Goal: Task Accomplishment & Management: Use online tool/utility

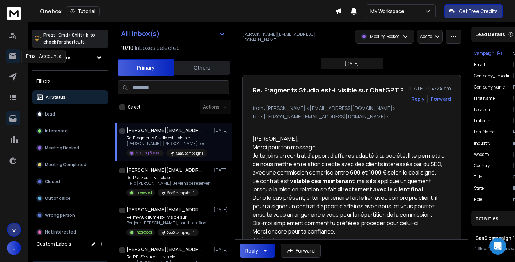
click at [11, 59] on icon at bounding box center [12, 56] width 7 height 6
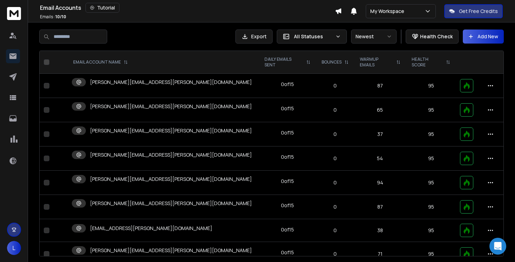
click at [464, 84] on icon at bounding box center [467, 85] width 7 height 7
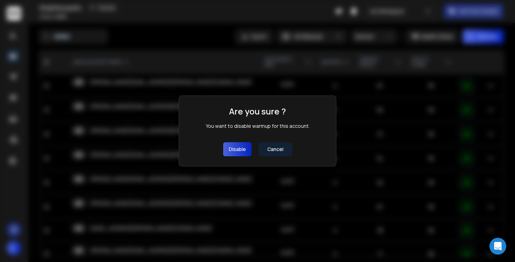
click at [280, 149] on button "Cancel" at bounding box center [276, 149] width 34 height 14
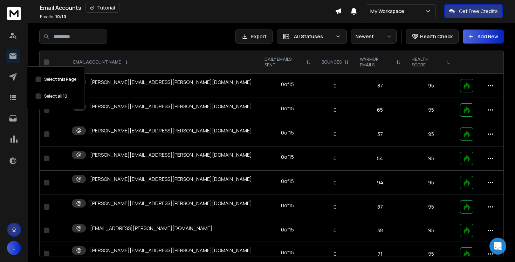
click at [45, 61] on button "Select this Page" at bounding box center [47, 62] width 6 height 6
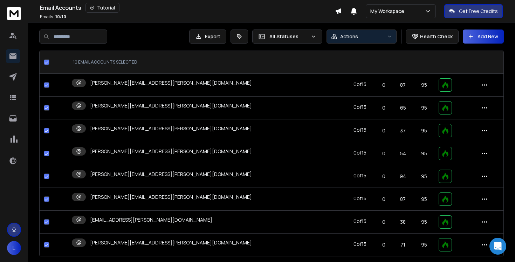
click at [372, 36] on div "Actions" at bounding box center [357, 36] width 53 height 7
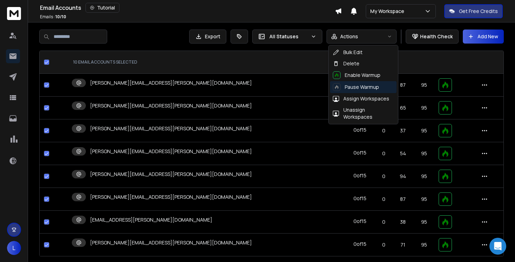
click at [365, 84] on div "Pause Warmup" at bounding box center [356, 87] width 46 height 8
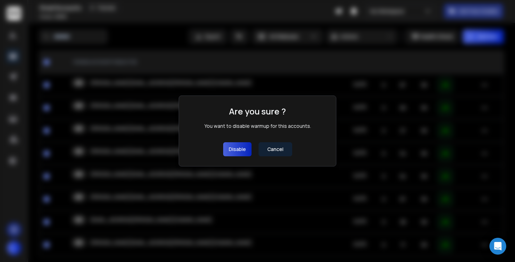
click at [242, 147] on button "Disable" at bounding box center [237, 149] width 28 height 14
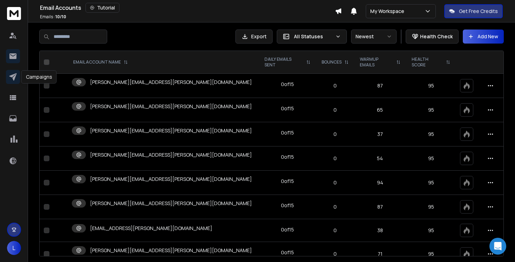
click at [13, 78] on icon at bounding box center [12, 76] width 7 height 7
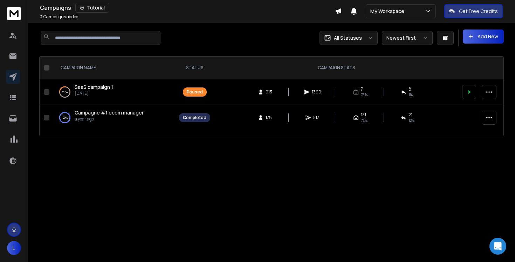
click at [93, 85] on span "SaaS campaign 1" at bounding box center [94, 86] width 39 height 7
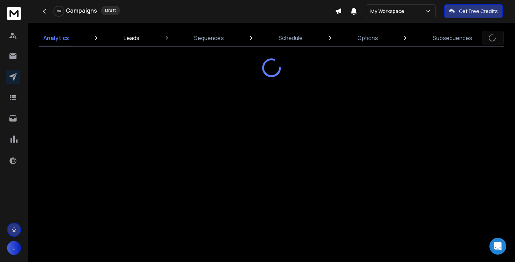
click at [135, 40] on p "Leads" at bounding box center [132, 38] width 16 height 8
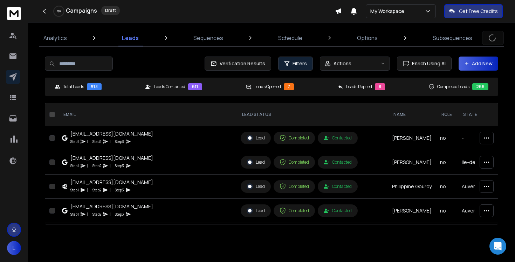
click at [285, 65] on icon "button" at bounding box center [287, 64] width 6 height 6
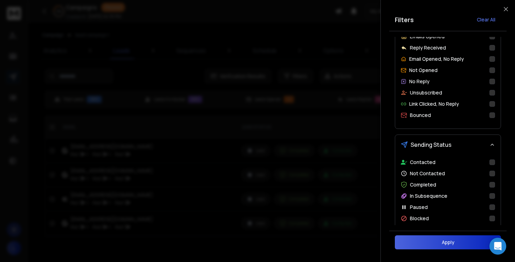
scroll to position [77, 0]
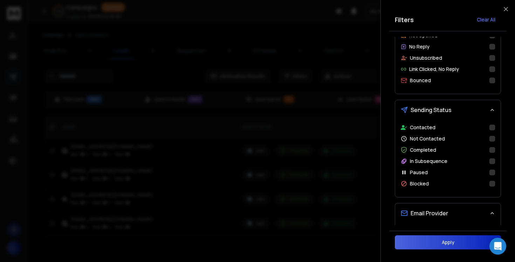
click at [493, 140] on button "Not Contacted" at bounding box center [493, 139] width 6 height 6
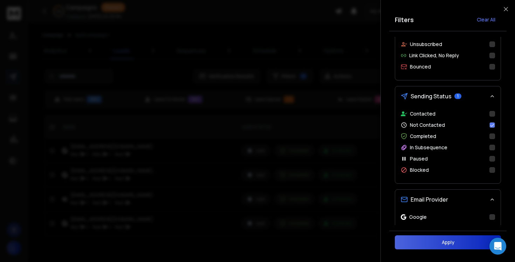
scroll to position [101, 0]
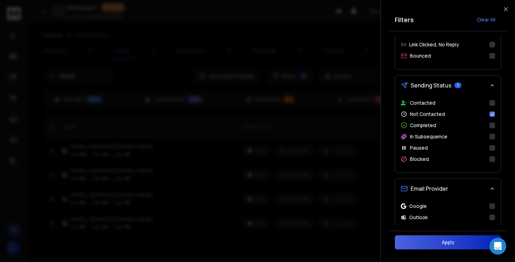
click at [451, 240] on button "Apply" at bounding box center [448, 242] width 106 height 14
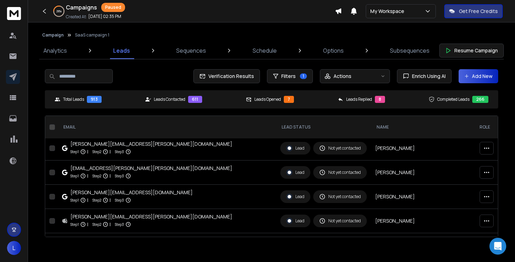
scroll to position [0, 0]
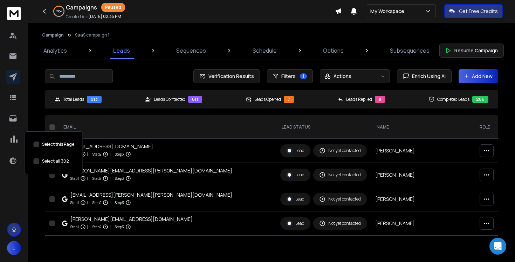
click at [55, 128] on button "Select this Page" at bounding box center [52, 127] width 6 height 6
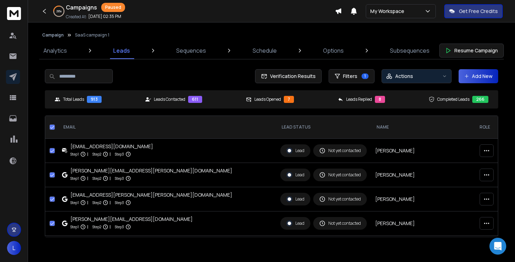
click at [437, 76] on div "Actions" at bounding box center [412, 76] width 53 height 7
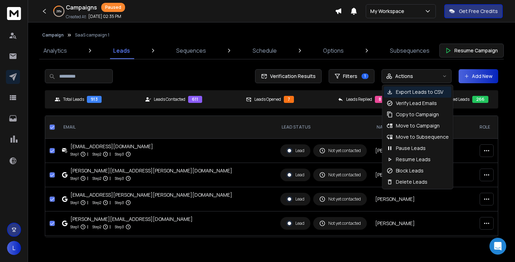
click at [433, 92] on p "Export Leads to CSV" at bounding box center [419, 91] width 47 height 7
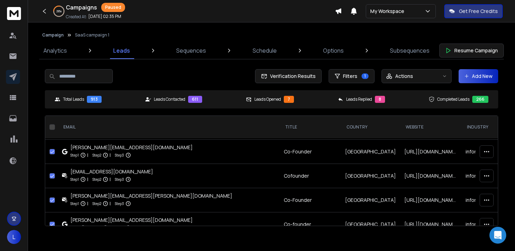
scroll to position [1863, 278]
click at [124, 156] on p "Step 3" at bounding box center [119, 154] width 9 height 7
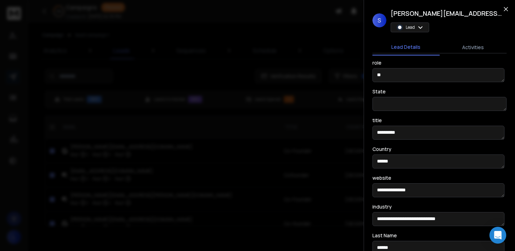
scroll to position [0, 0]
click at [503, 11] on icon "button" at bounding box center [506, 9] width 7 height 7
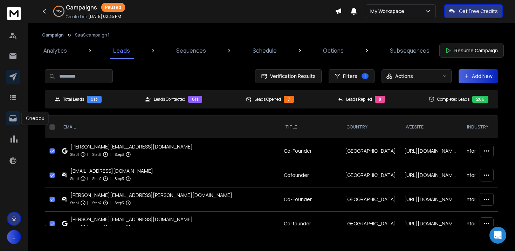
click at [9, 122] on icon at bounding box center [13, 118] width 8 height 8
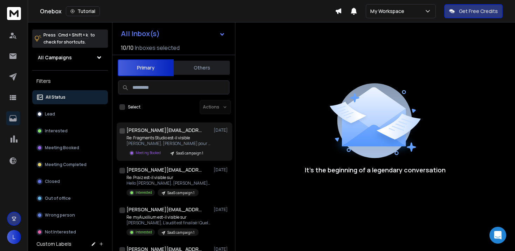
click at [184, 135] on p "Re: Fragments Studio est-il visible" at bounding box center [169, 138] width 84 height 6
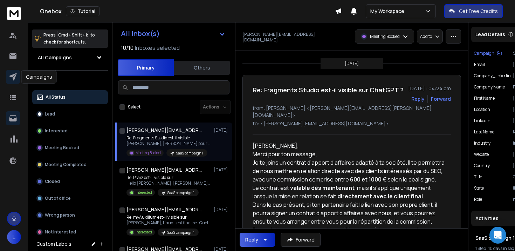
click at [15, 79] on icon at bounding box center [13, 77] width 8 height 8
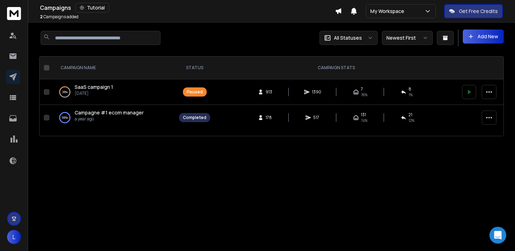
click at [93, 87] on span "SaaS campaign 1" at bounding box center [94, 86] width 39 height 7
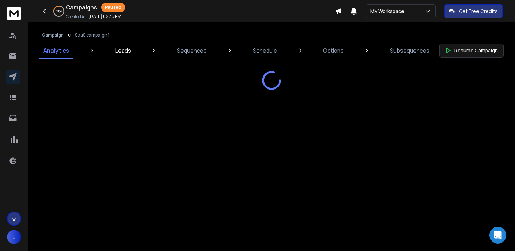
click at [126, 52] on p "Leads" at bounding box center [123, 50] width 16 height 8
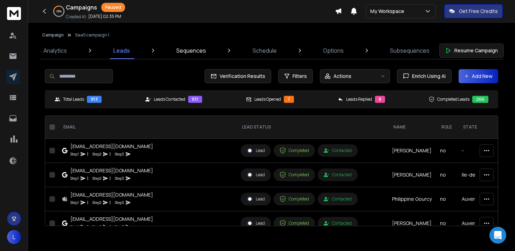
click at [185, 49] on p "Sequences" at bounding box center [191, 50] width 30 height 8
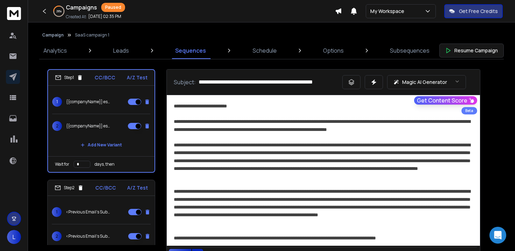
click at [259, 109] on div "**********" at bounding box center [323, 106] width 299 height 8
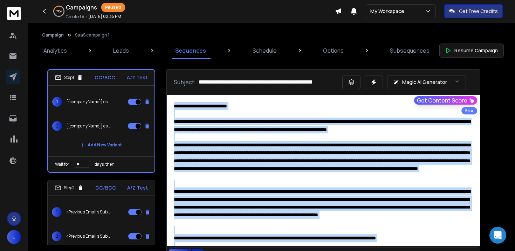
copy div "**********"
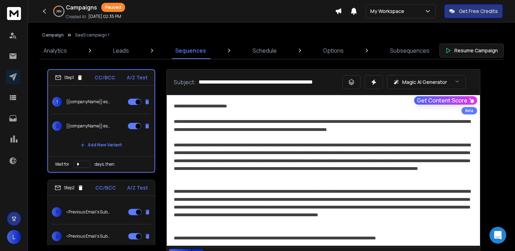
click at [211, 84] on input "**********" at bounding box center [267, 82] width 137 height 8
click at [93, 123] on p "{{companyName}} est-il visible sur ChatGPT ?" at bounding box center [88, 126] width 45 height 6
type input "**********"
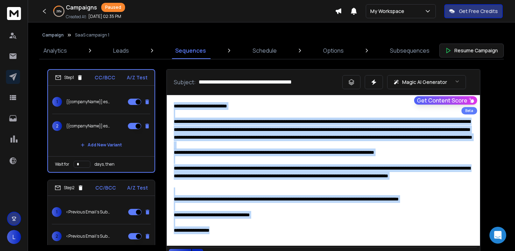
drag, startPoint x: 228, startPoint y: 230, endPoint x: 171, endPoint y: 76, distance: 163.4
click at [171, 76] on div "**********" at bounding box center [324, 167] width 314 height 197
copy b "**********"
click at [102, 124] on p "{{companyName}} est-il visible sur ChatGPT ?" at bounding box center [88, 126] width 45 height 6
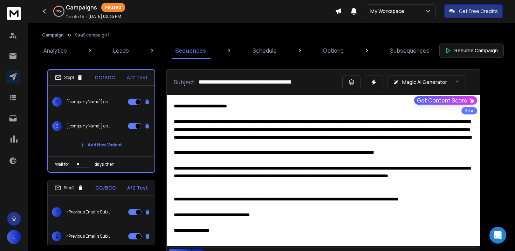
click at [259, 81] on input "**********" at bounding box center [267, 82] width 137 height 8
click at [11, 121] on icon at bounding box center [12, 118] width 7 height 6
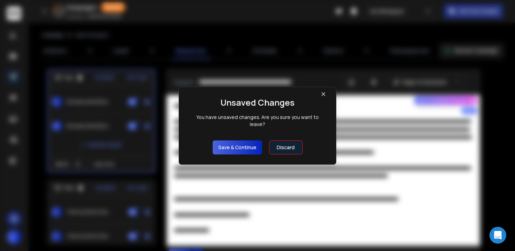
click at [292, 145] on button "Discard" at bounding box center [286, 147] width 34 height 14
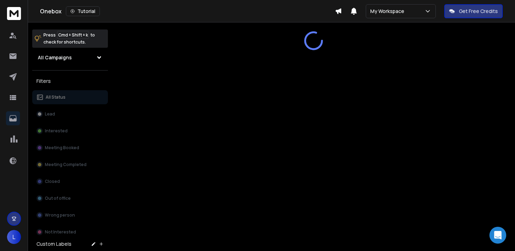
click at [20, 117] on body "ReferralStack Unlock AI-powered affiliate growth Lifetime Deals available! Clai…" at bounding box center [257, 125] width 515 height 251
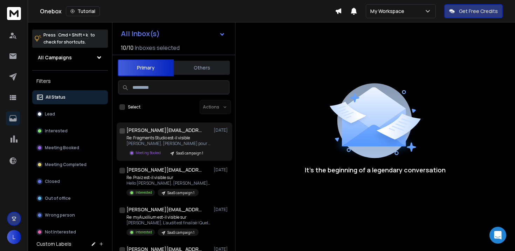
click at [207, 138] on p "Re: Fragments Studio est-il visible" at bounding box center [169, 138] width 84 height 6
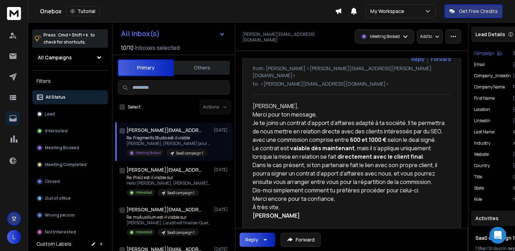
scroll to position [41, 0]
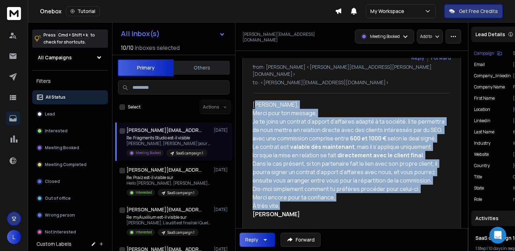
drag, startPoint x: 255, startPoint y: 96, endPoint x: 365, endPoint y: 210, distance: 158.0
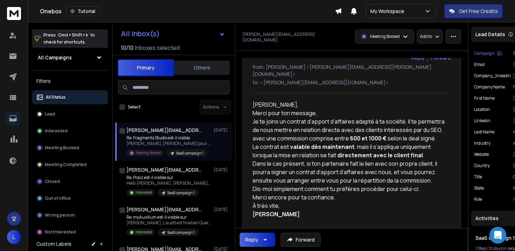
click at [365, 210] on div "[PERSON_NAME]" at bounding box center [349, 214] width 193 height 8
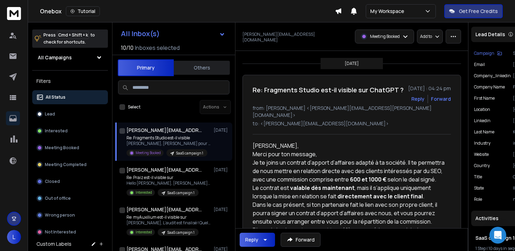
scroll to position [0, 0]
click at [183, 139] on p "Re: Fragments Studio est-il visible" at bounding box center [169, 138] width 84 height 6
